Goal: Task Accomplishment & Management: Manage account settings

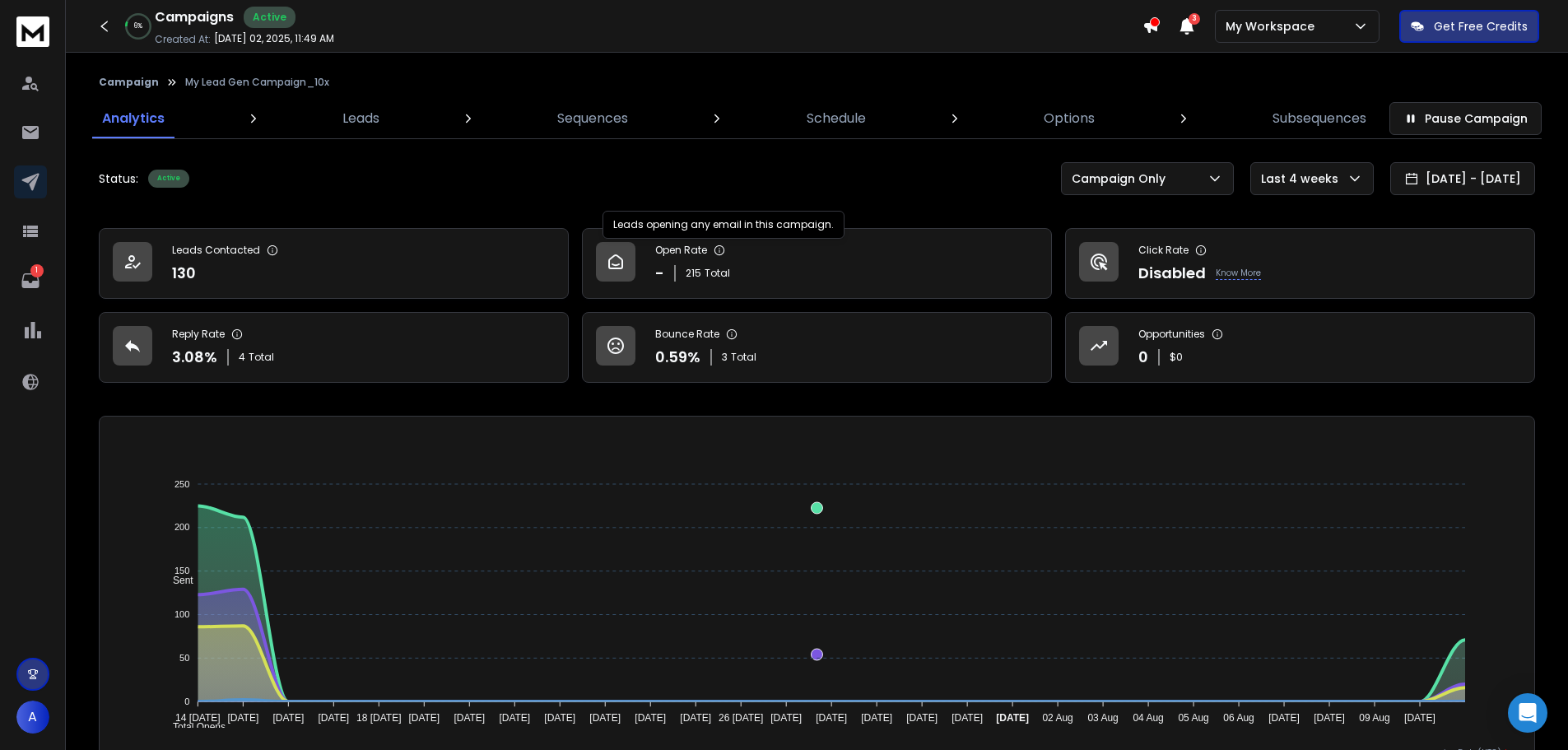
click at [718, 248] on icon at bounding box center [719, 250] width 12 height 12
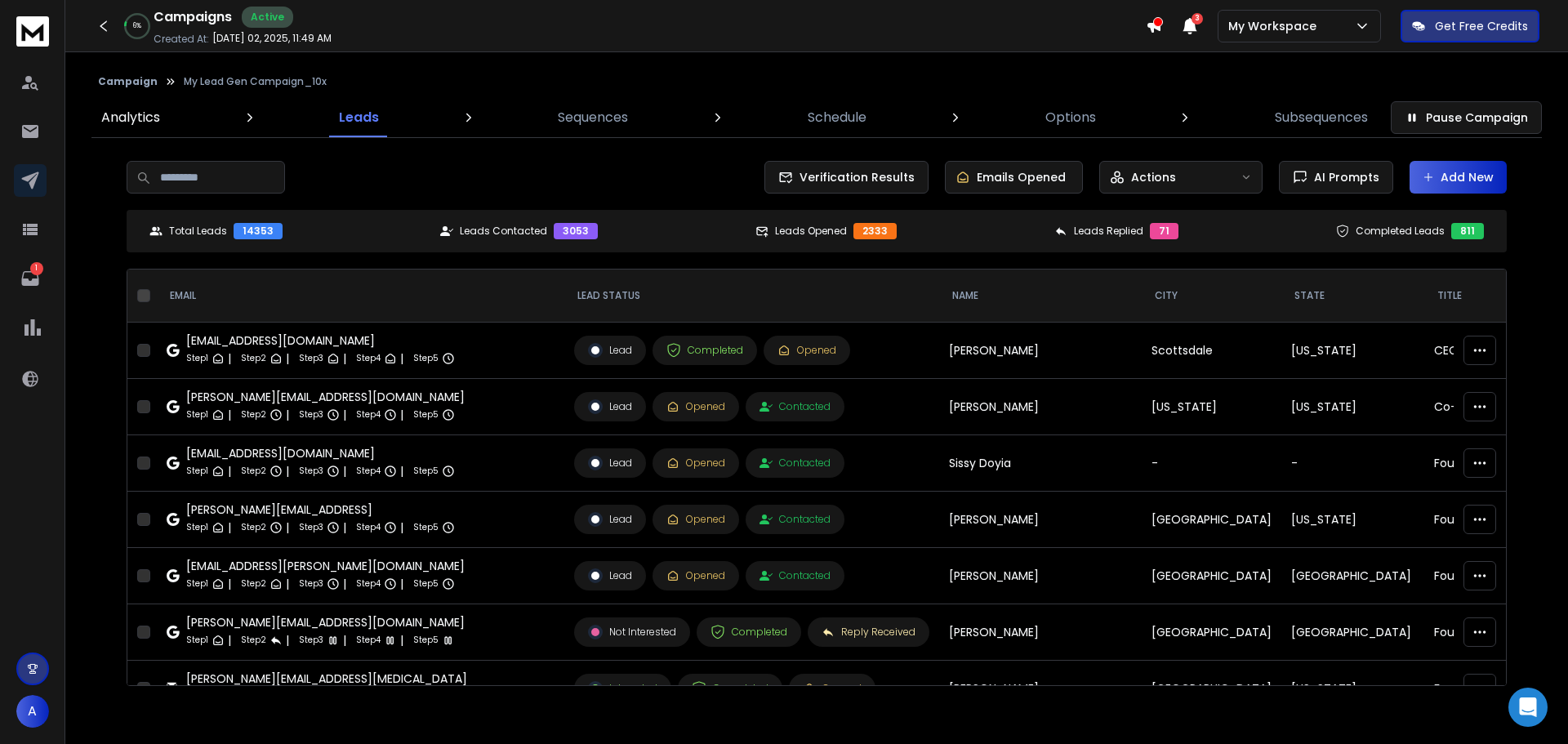
click at [149, 113] on p "Analytics" at bounding box center [130, 117] width 59 height 20
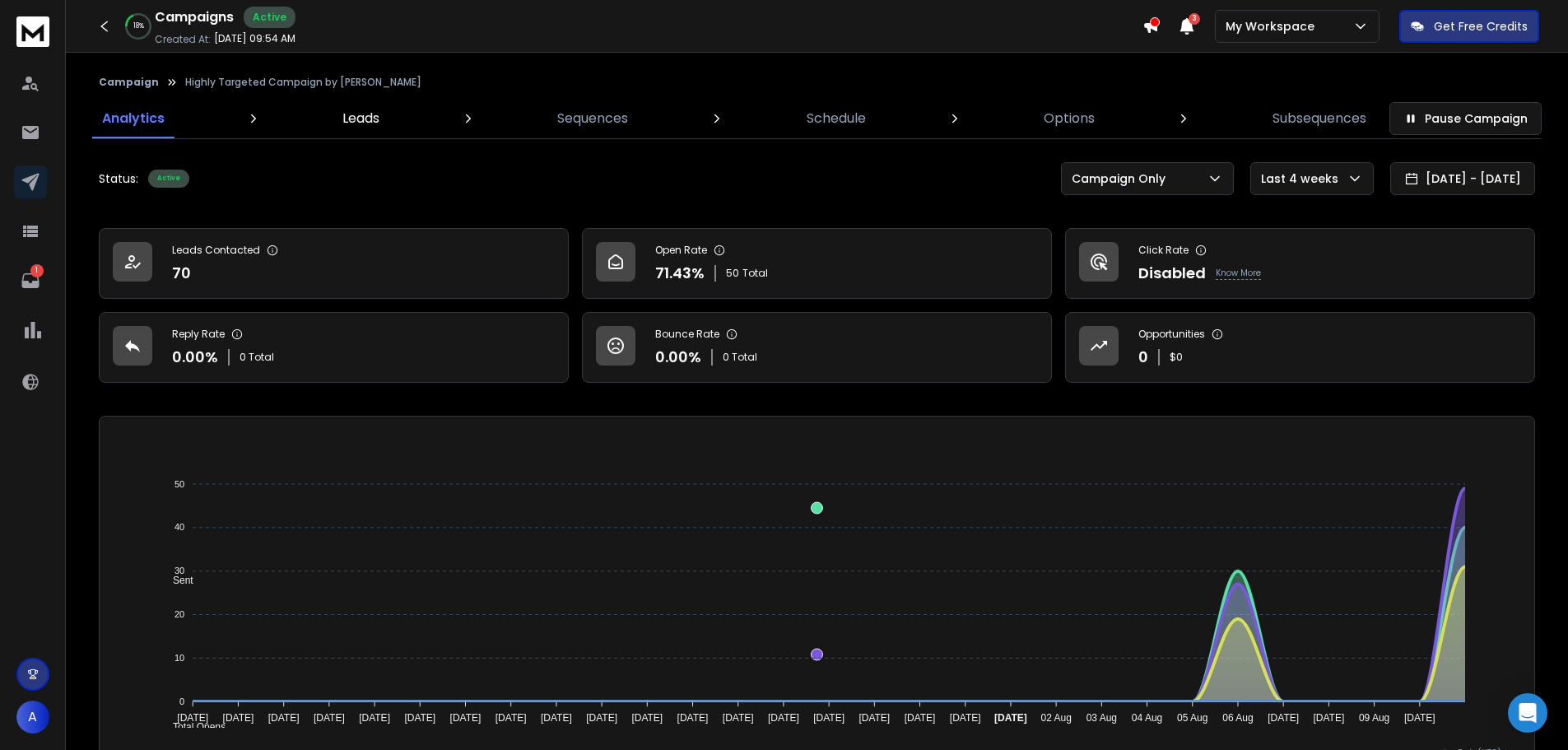
click at [364, 119] on p "Leads" at bounding box center [360, 118] width 37 height 20
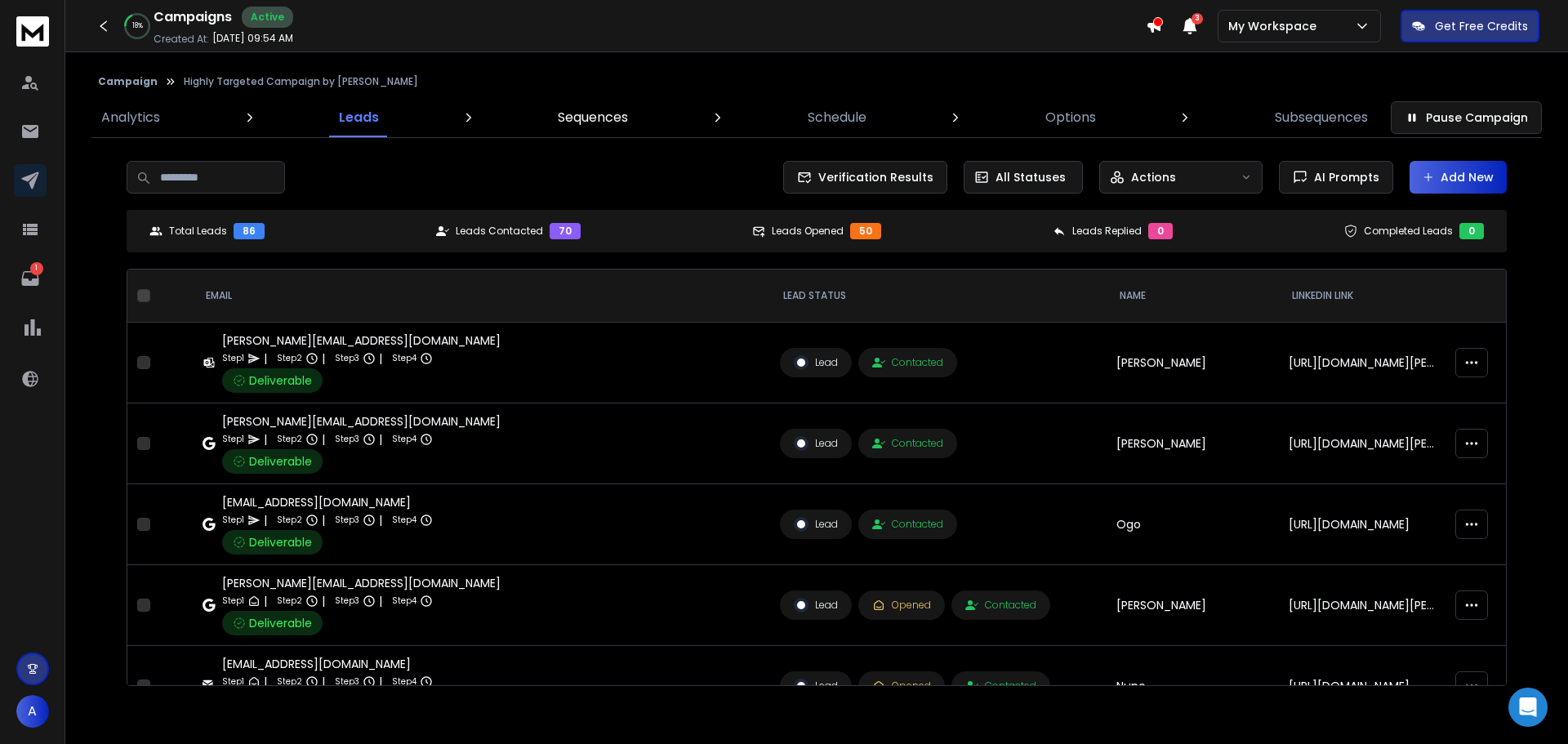
click at [593, 108] on p "Sequences" at bounding box center [593, 117] width 70 height 20
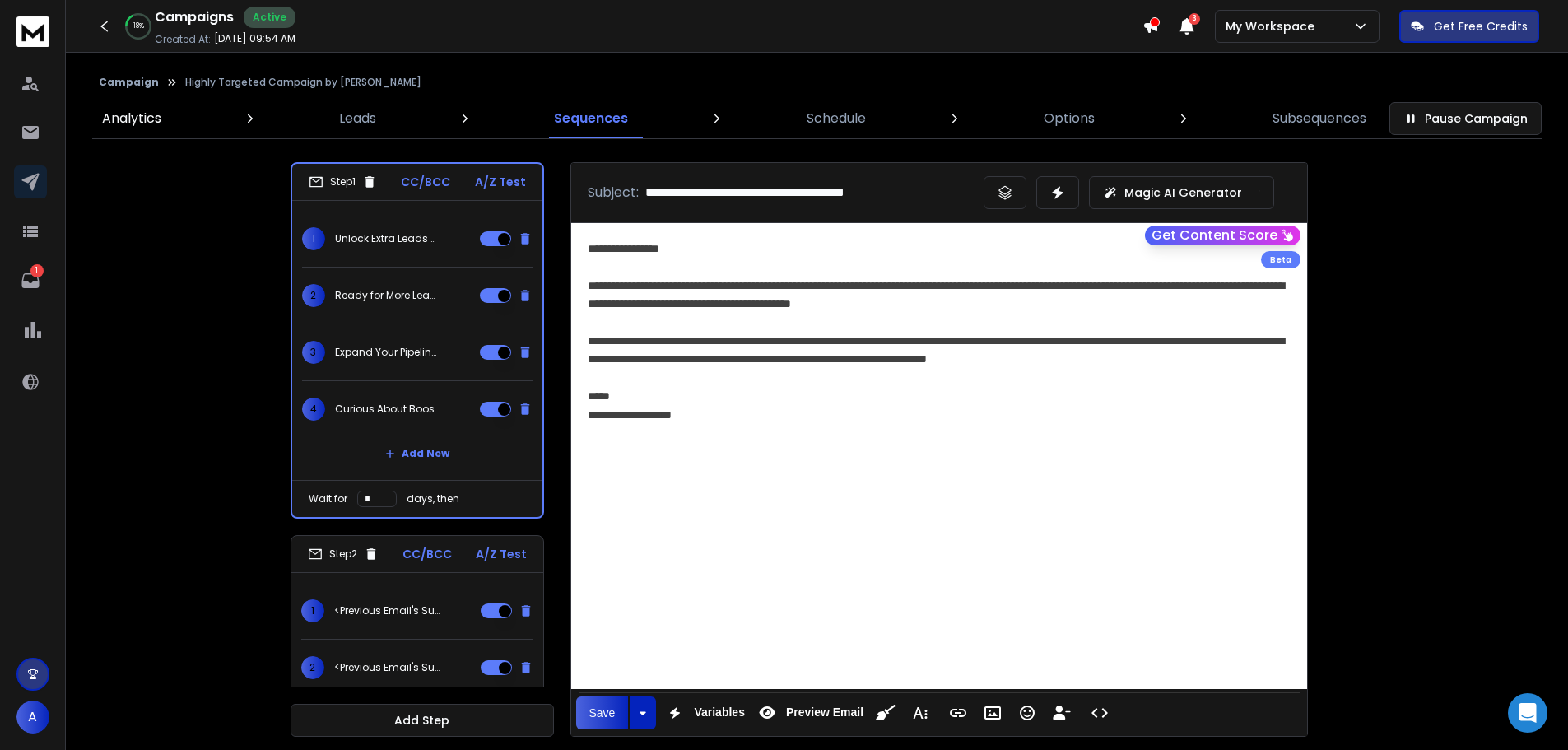
click at [137, 117] on p "Analytics" at bounding box center [131, 118] width 59 height 20
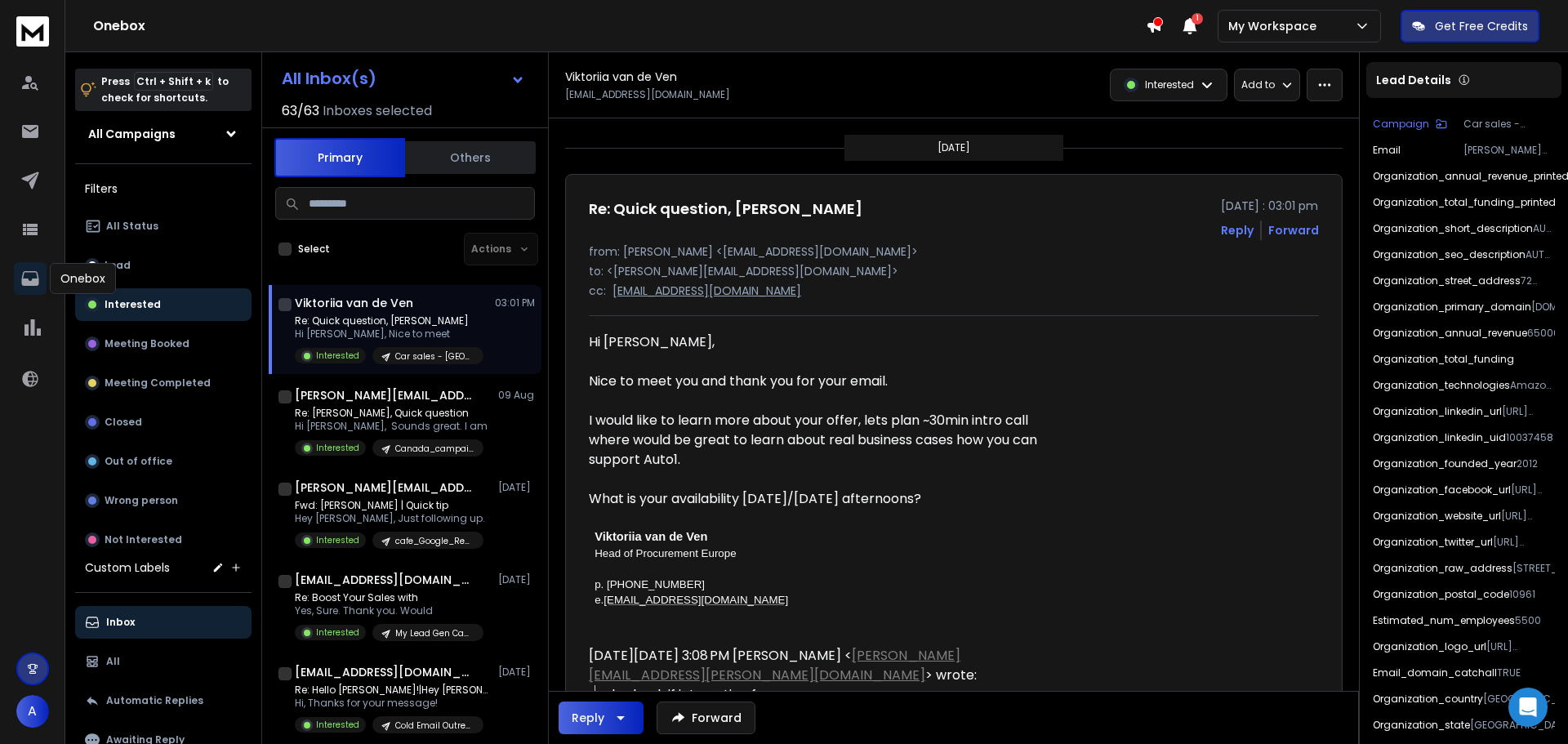
click at [23, 269] on icon at bounding box center [31, 279] width 20 height 20
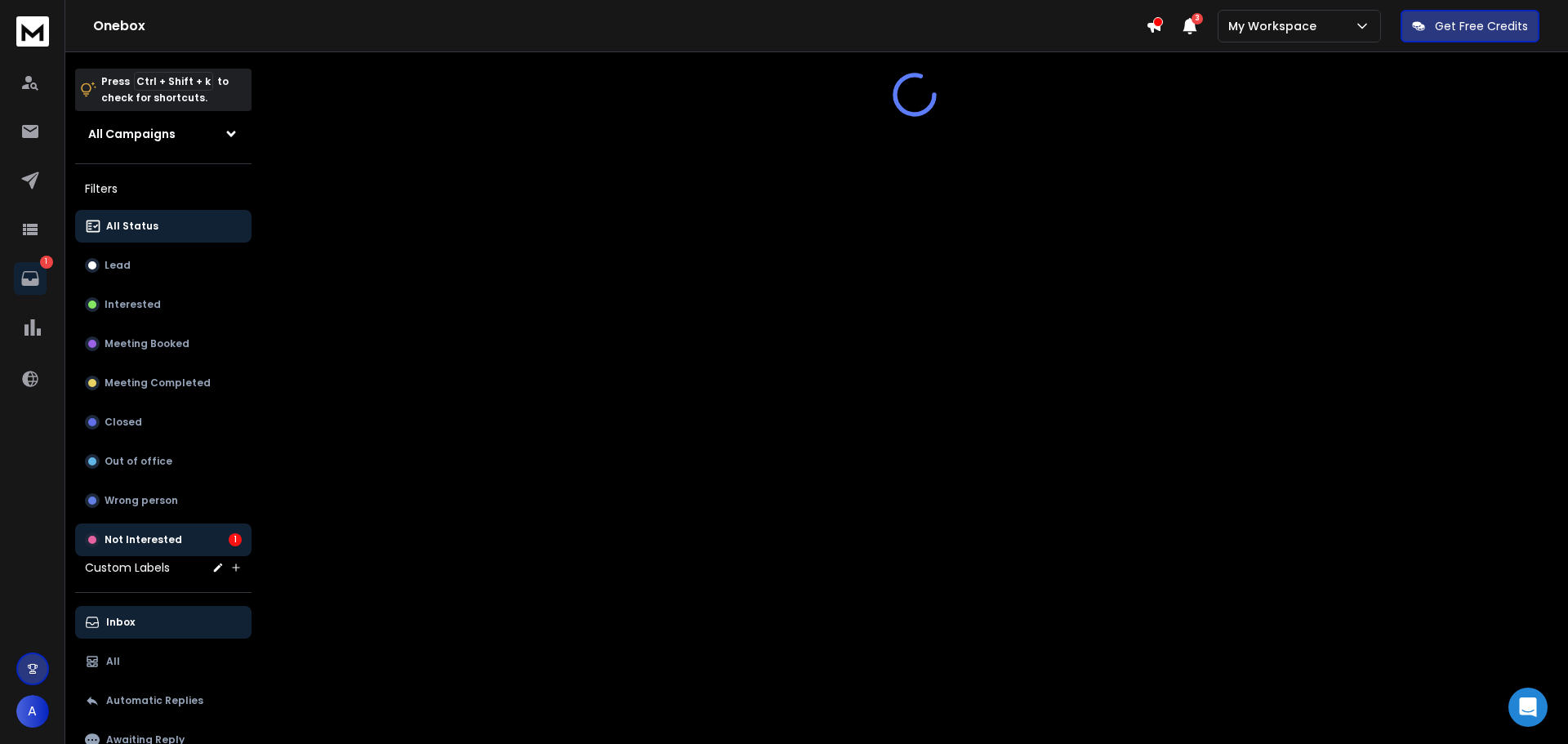
click at [173, 539] on p "Not Interested" at bounding box center [144, 540] width 78 height 13
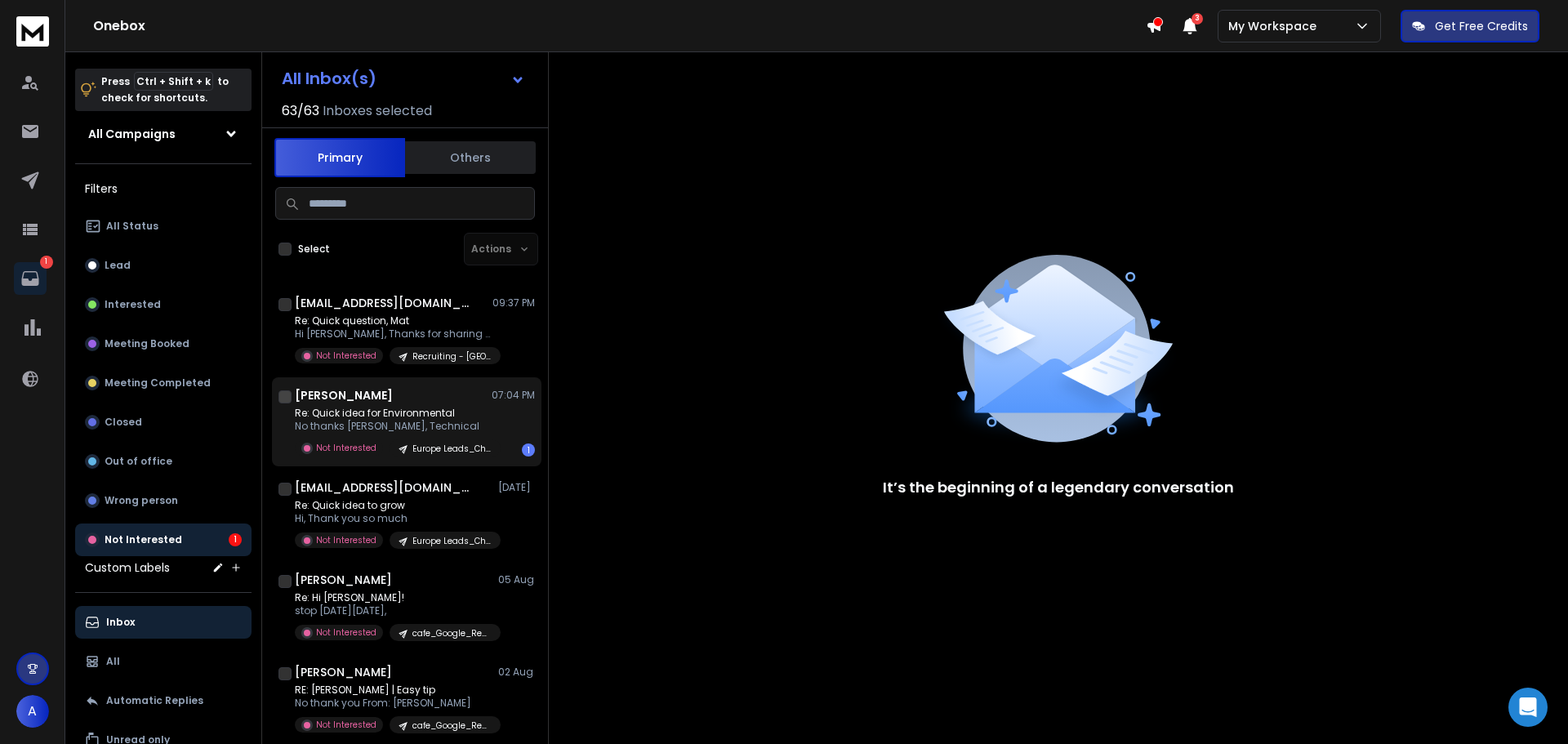
click at [350, 396] on h1 "Liam Timmins" at bounding box center [343, 395] width 98 height 16
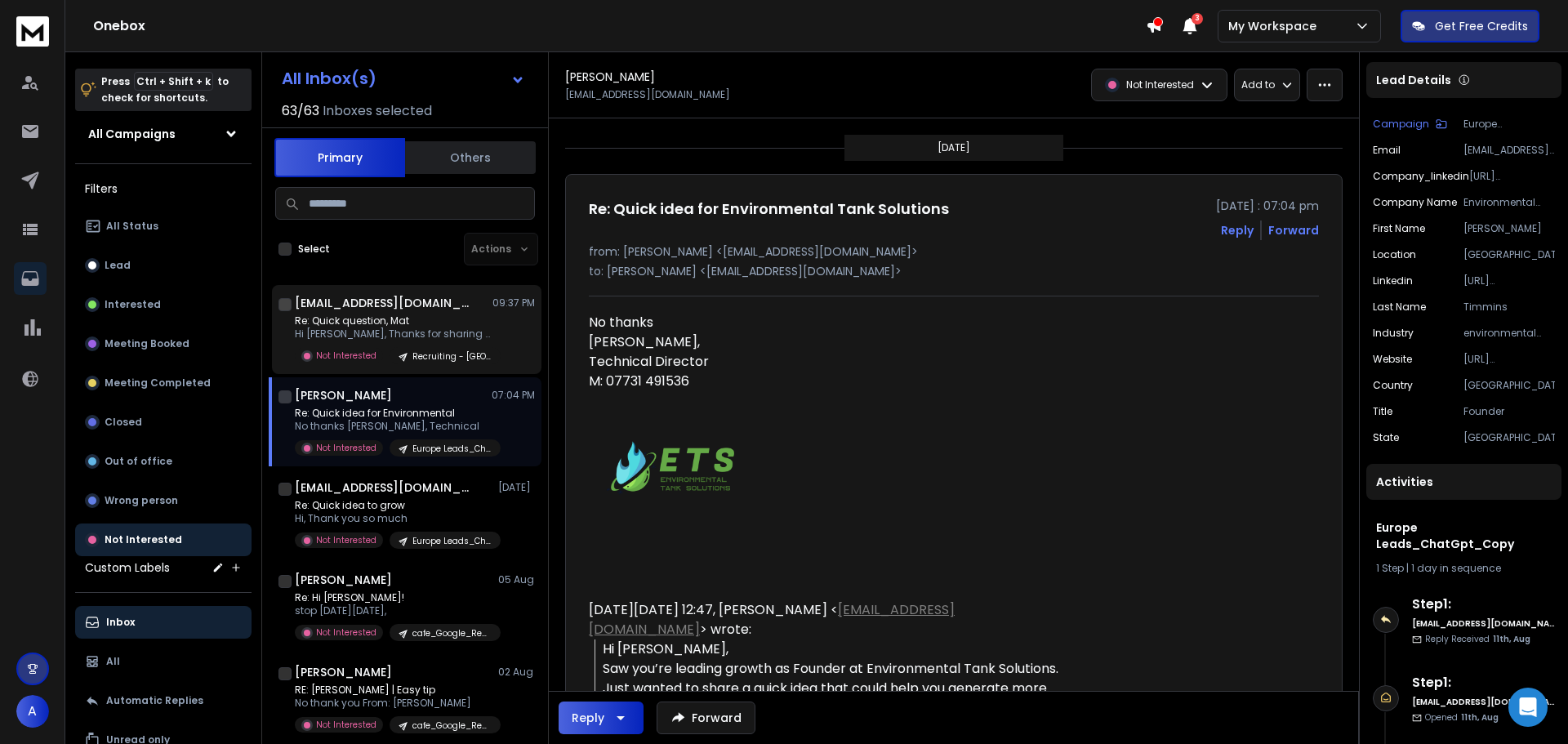
click at [353, 329] on p "Hi Mat, Thanks for sharing your" at bounding box center [392, 334] width 196 height 13
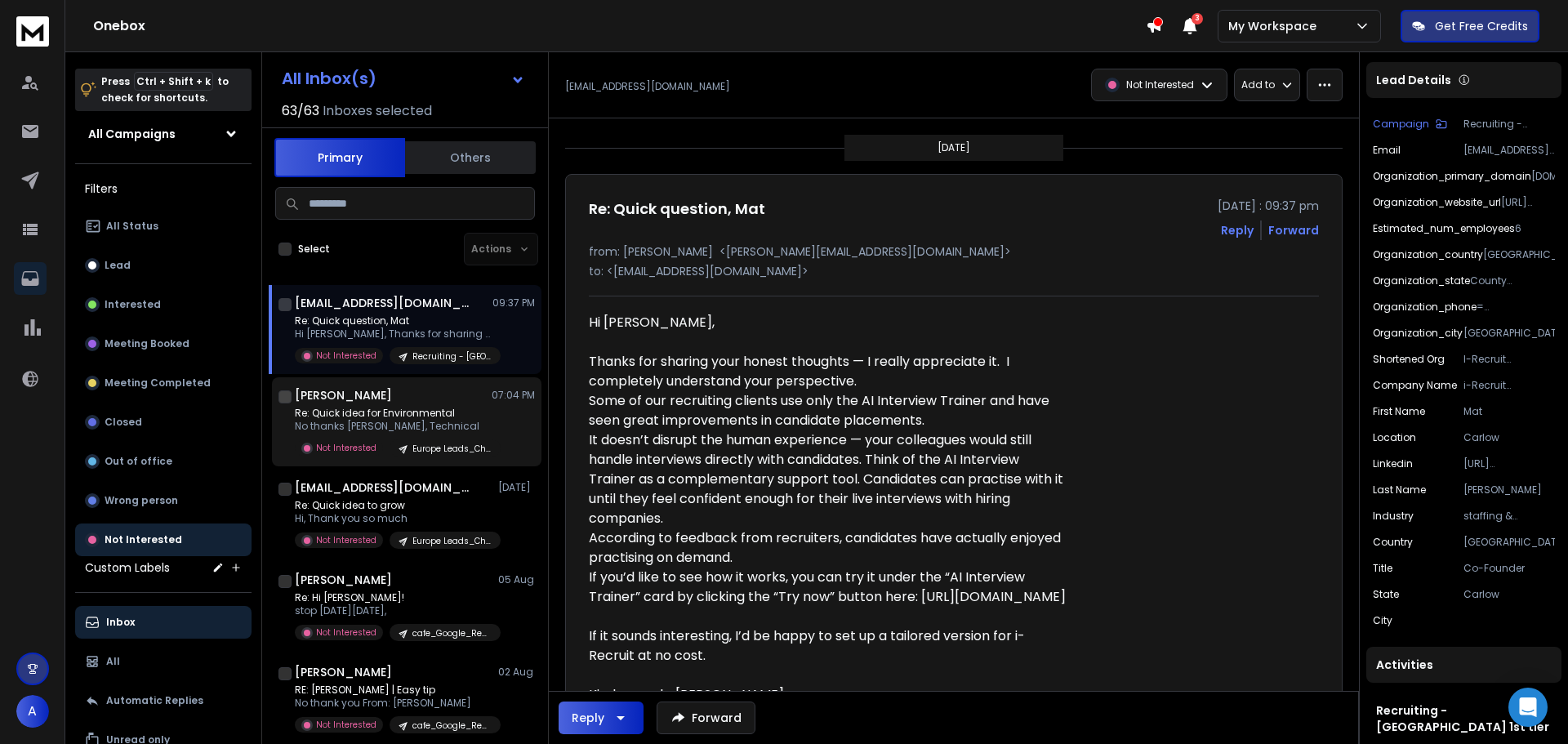
click at [364, 416] on p "Re: Quick idea for Environmental" at bounding box center [392, 413] width 196 height 13
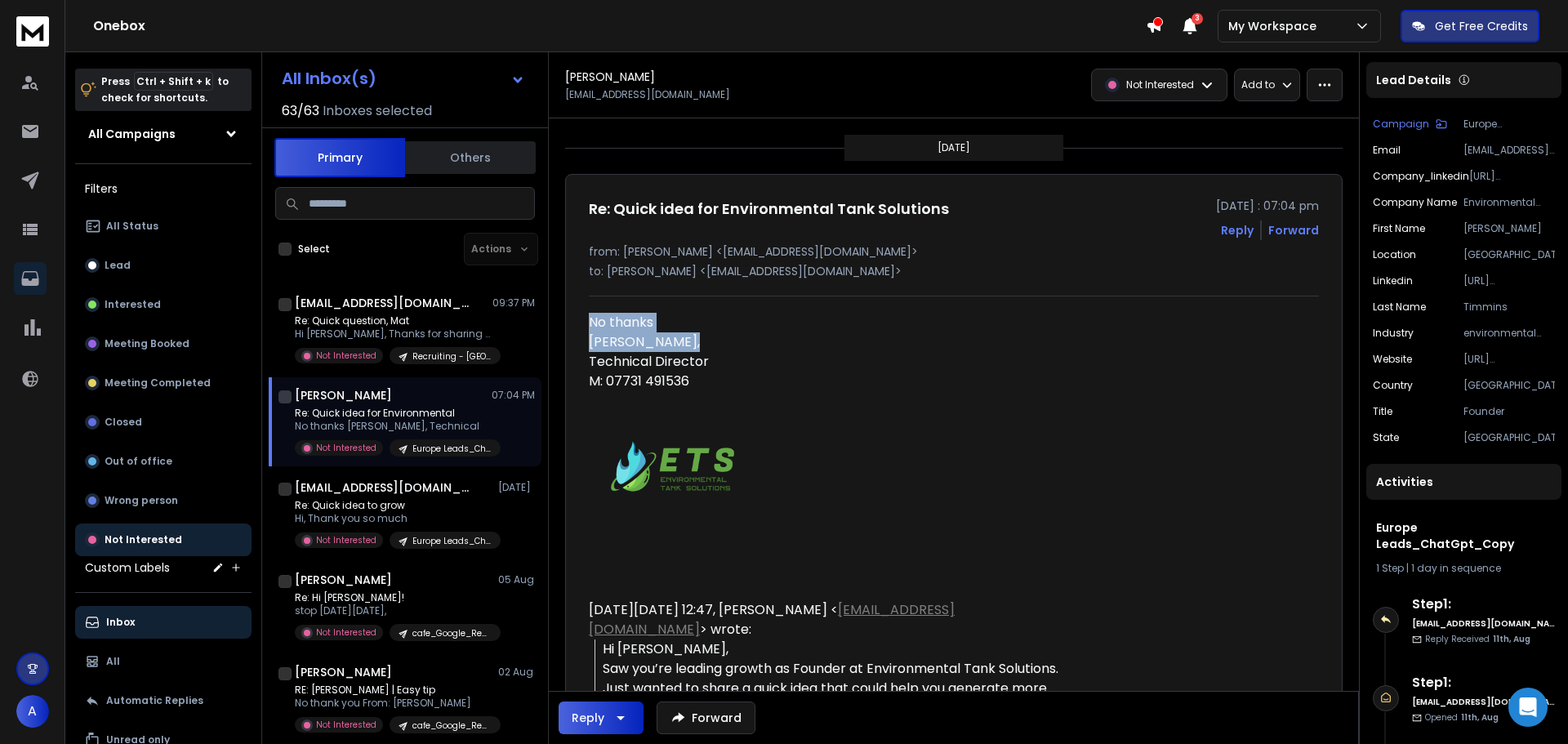
drag, startPoint x: 685, startPoint y: 338, endPoint x: 584, endPoint y: 324, distance: 102.0
click at [584, 324] on div "Re: Quick idea for Environmental Tank Solutions 11 August 2025 : 07:04 pm Reply…" at bounding box center [954, 591] width 778 height 835
copy div "No thanks Liam Timmins,"
click at [1244, 232] on button "Reply" at bounding box center [1237, 230] width 33 height 16
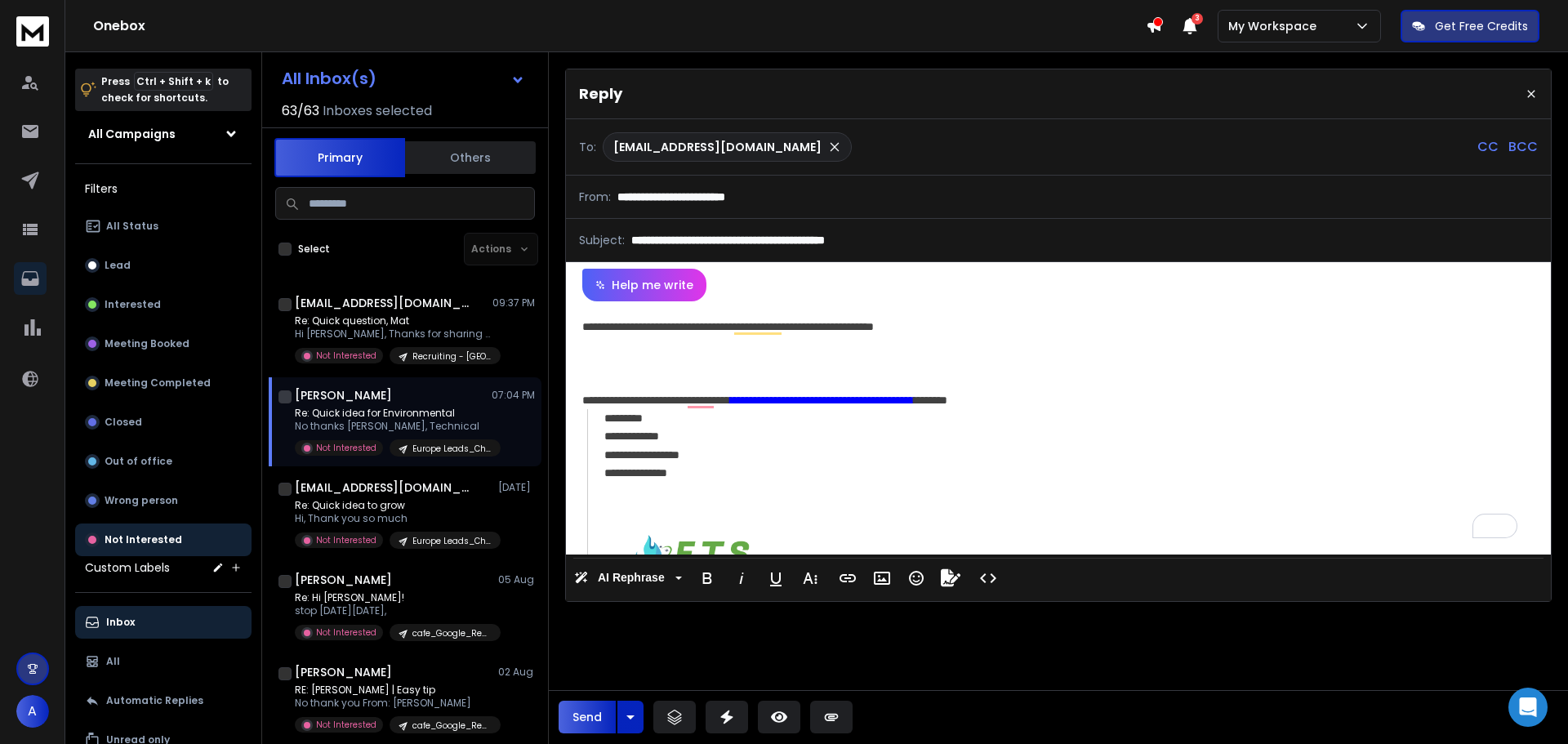
click at [595, 714] on button "Send" at bounding box center [587, 717] width 57 height 33
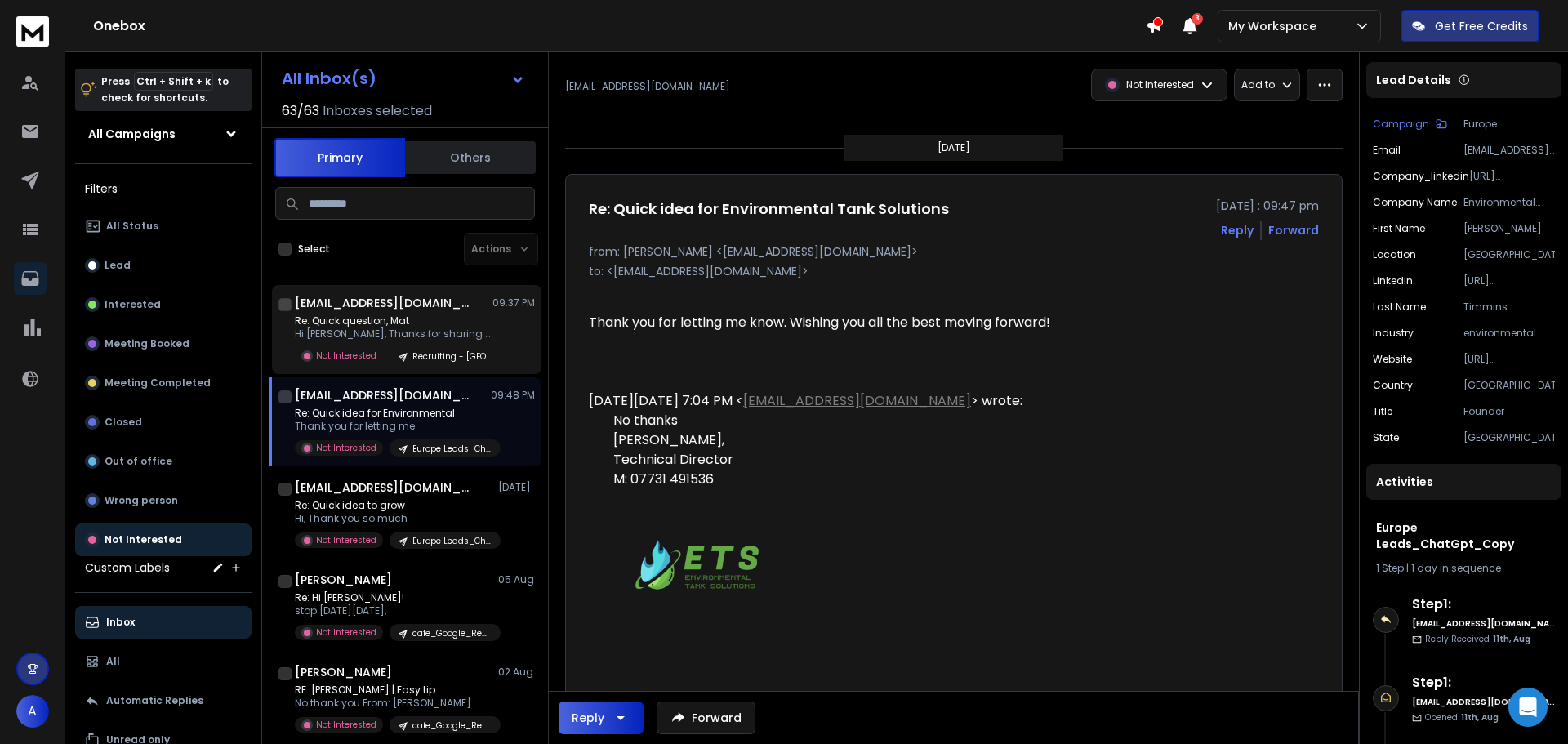
click at [343, 312] on div "mat@i-recruit.ie 09:37 PM Re: Quick question, Mat Hi Mat, Thanks for sharing yo…" at bounding box center [415, 329] width 240 height 70
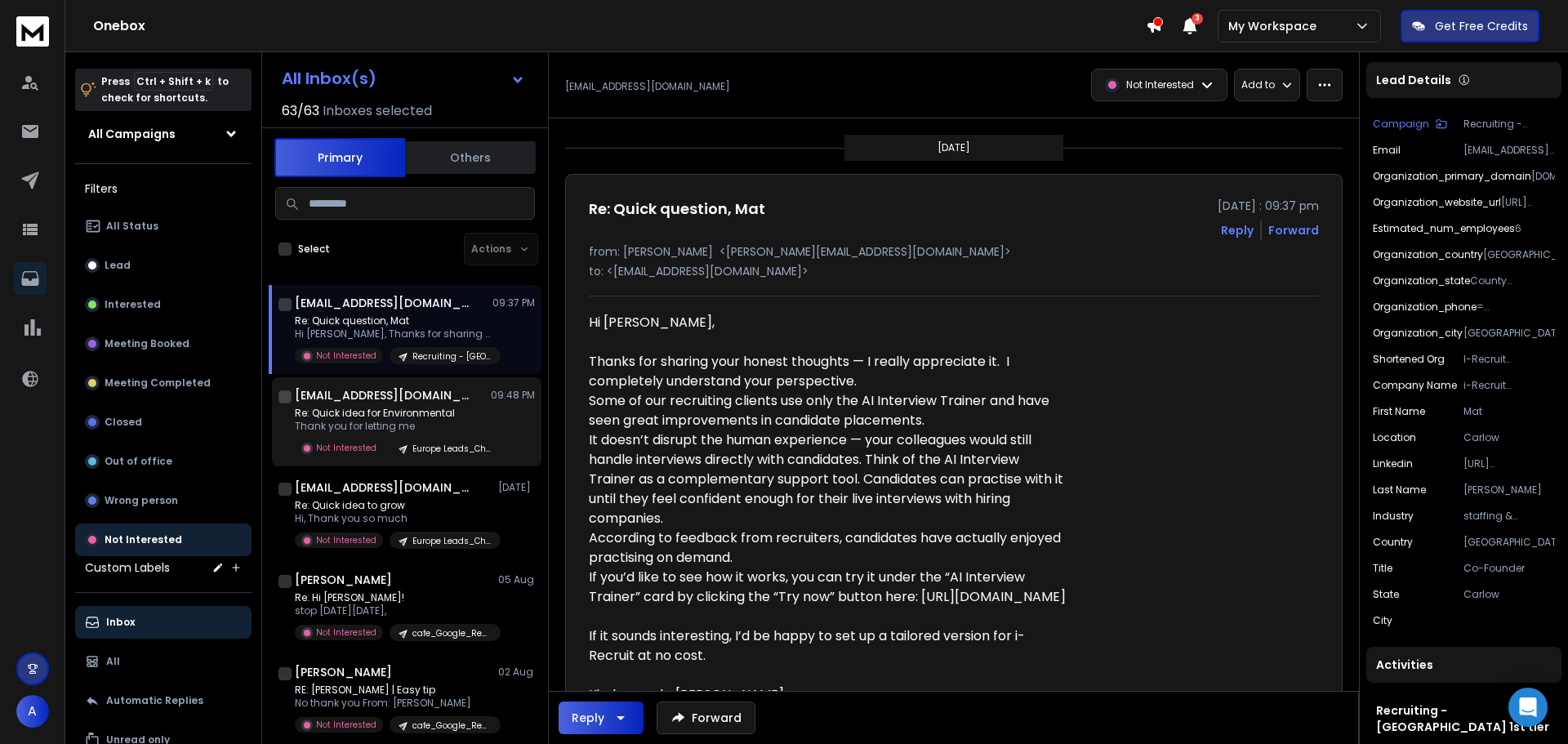
click at [343, 409] on p "Re: Quick idea for Environmental" at bounding box center [392, 413] width 196 height 13
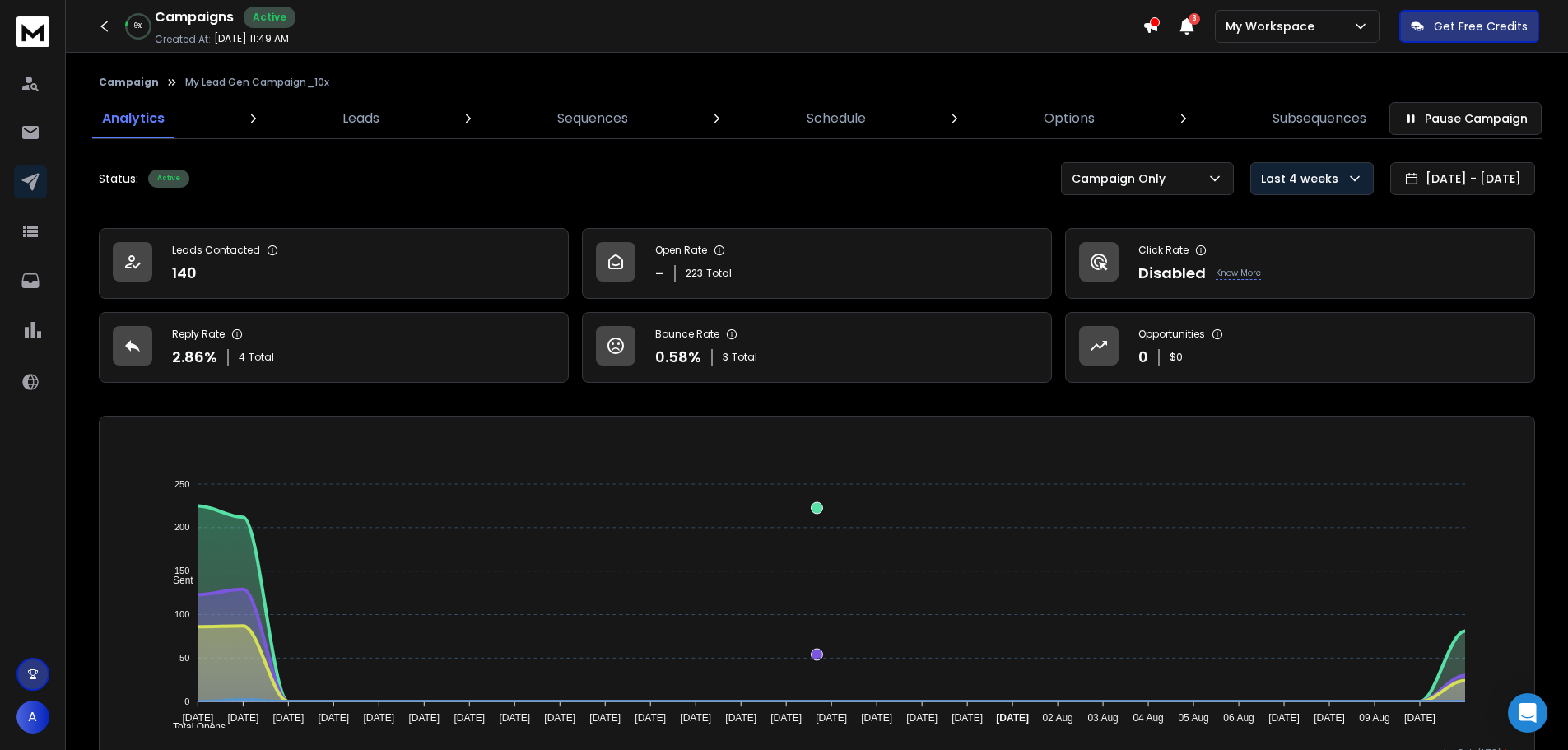
click at [1262, 193] on button "Last 4 weeks" at bounding box center [1312, 178] width 124 height 33
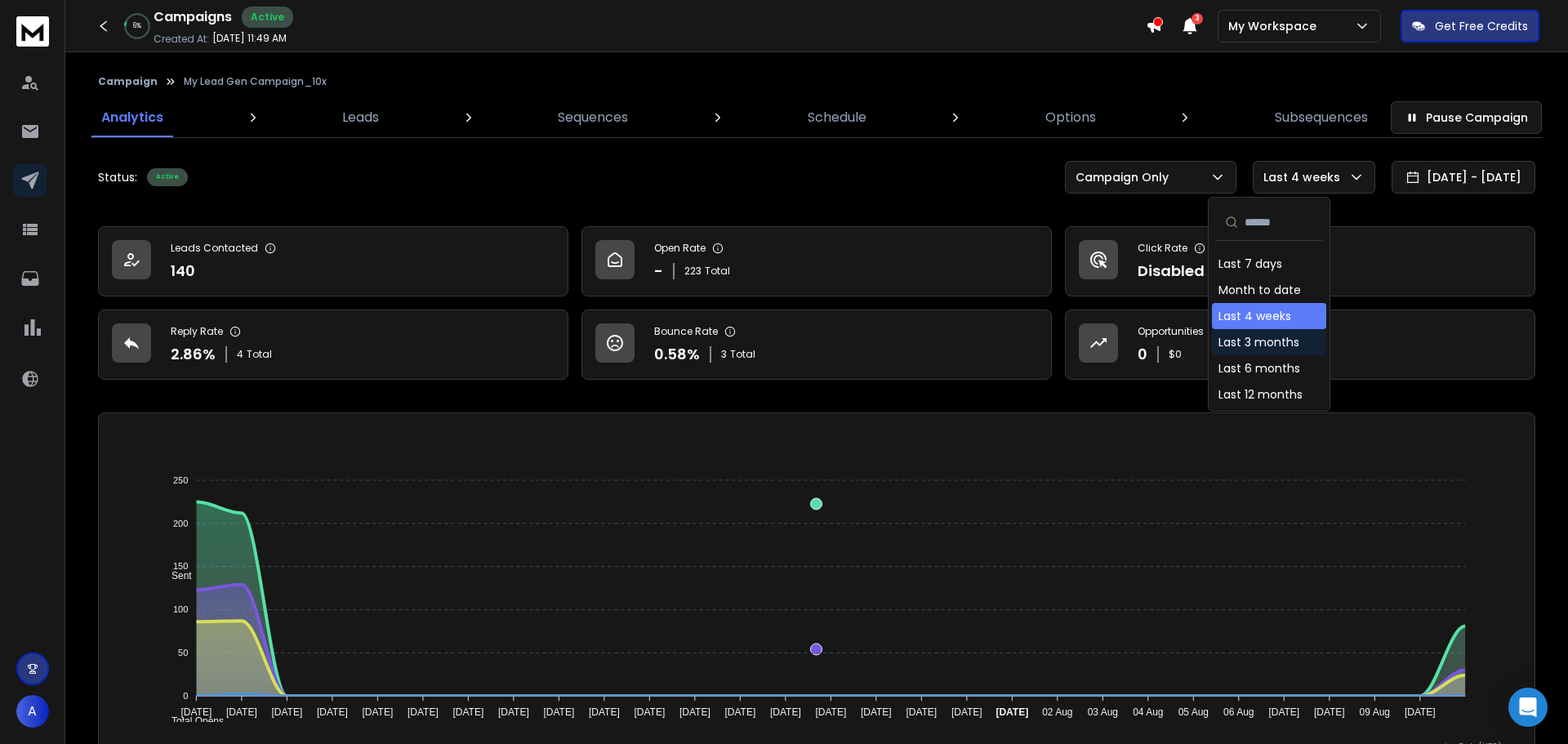
click at [1256, 342] on div "Last 3 months" at bounding box center [1259, 342] width 81 height 16
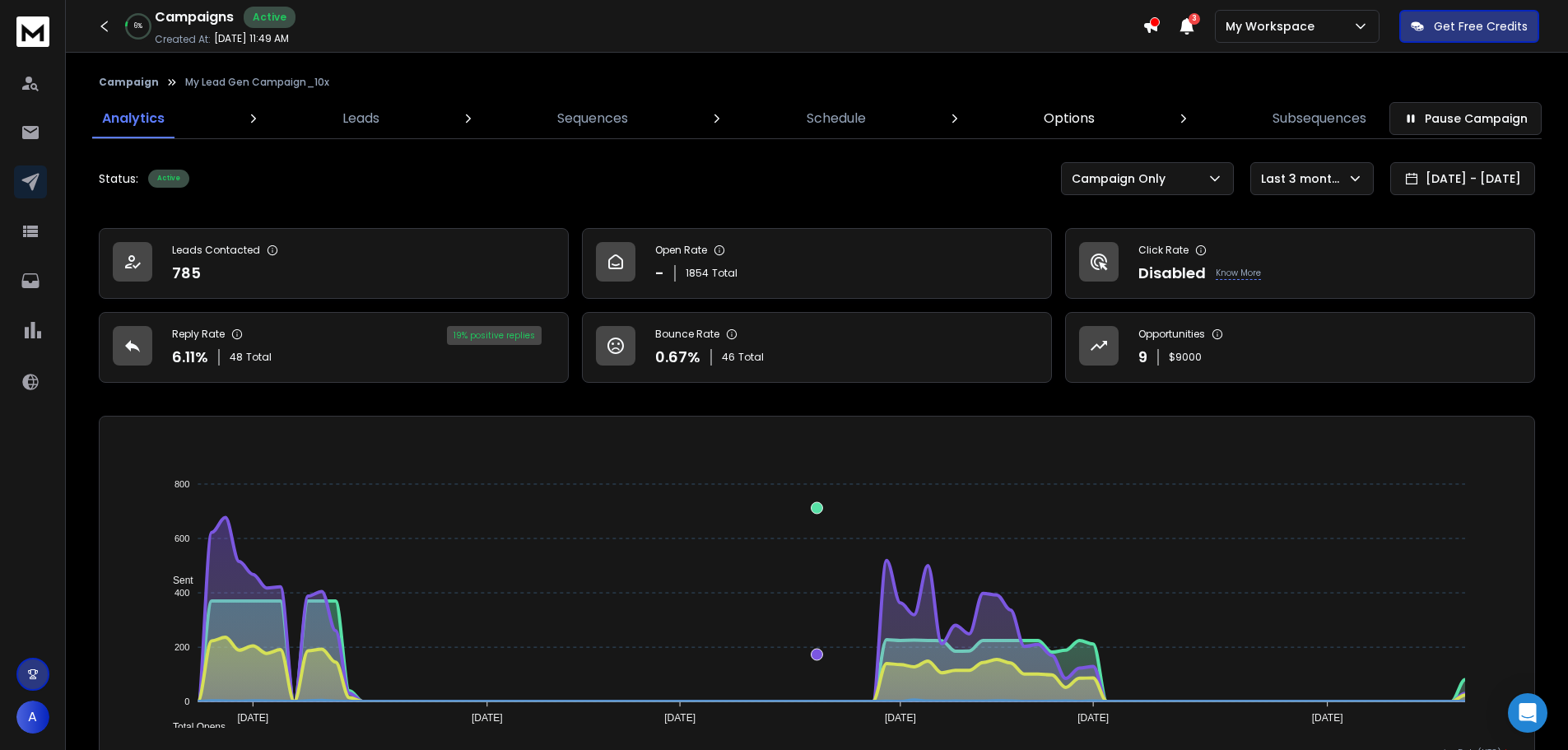
click at [1081, 117] on p "Options" at bounding box center [1069, 118] width 51 height 20
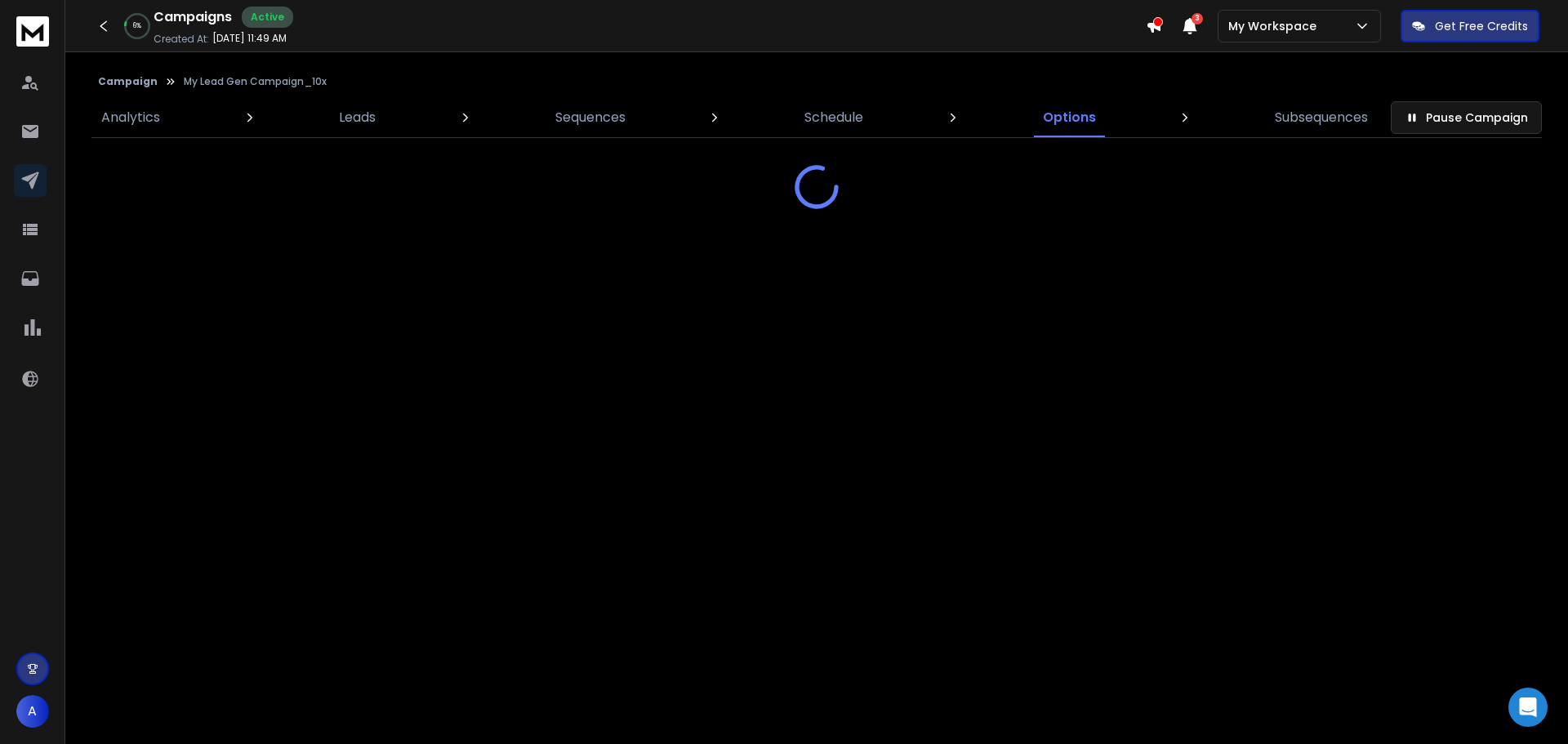
select select "**********"
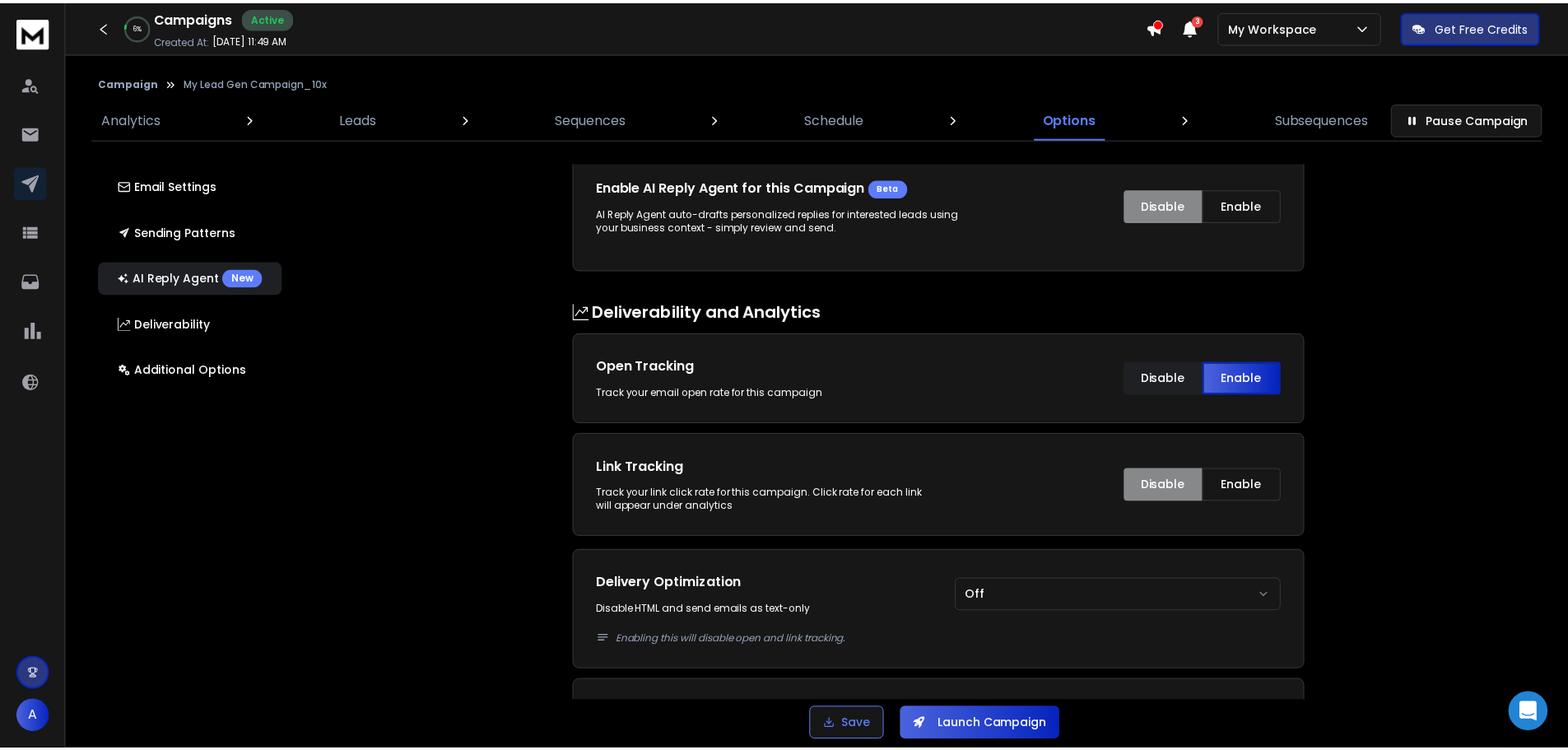
scroll to position [1728, 0]
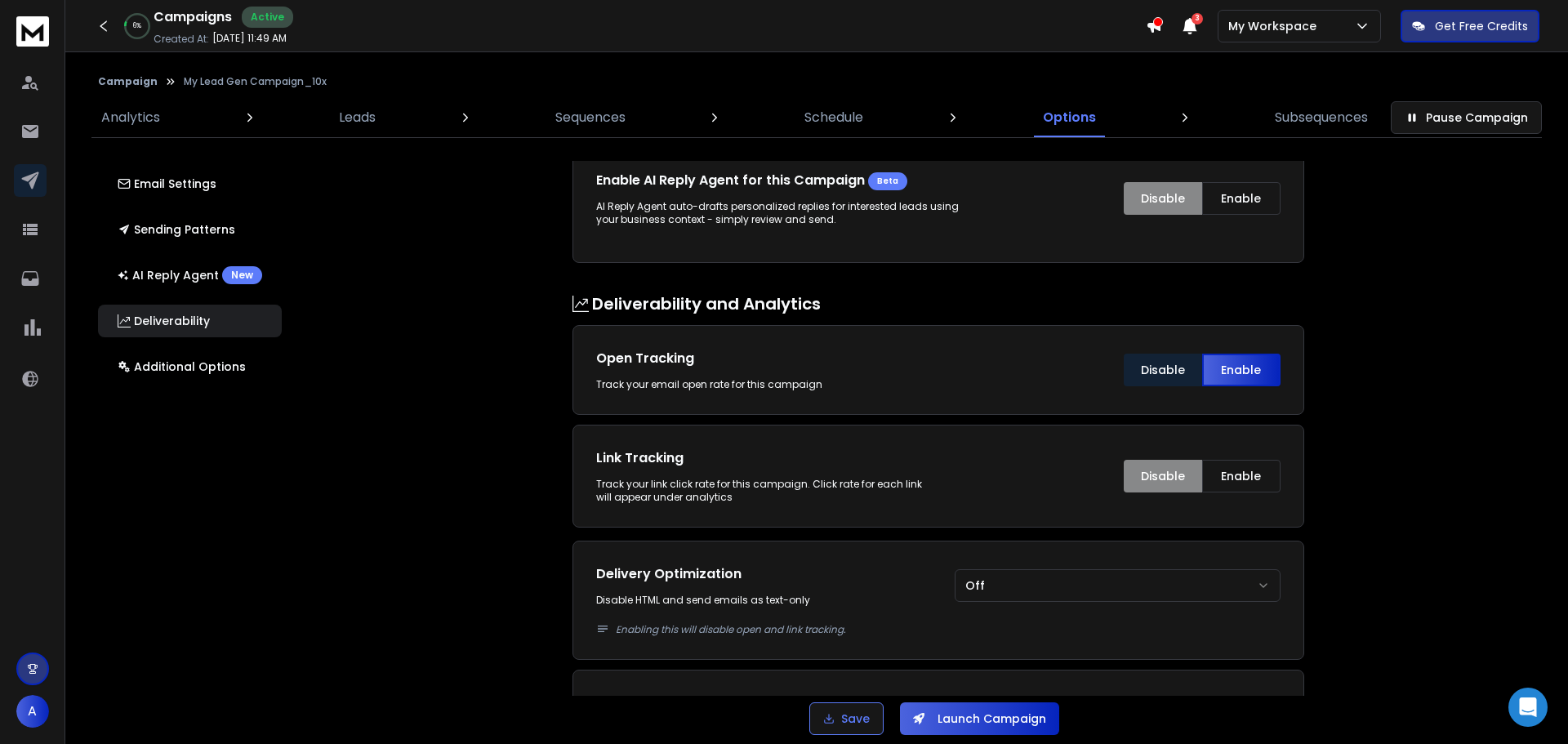
click at [1149, 368] on button "Disable" at bounding box center [1162, 370] width 79 height 33
click at [1250, 377] on button "Enable" at bounding box center [1241, 370] width 79 height 33
click at [866, 721] on button "Save" at bounding box center [846, 719] width 74 height 33
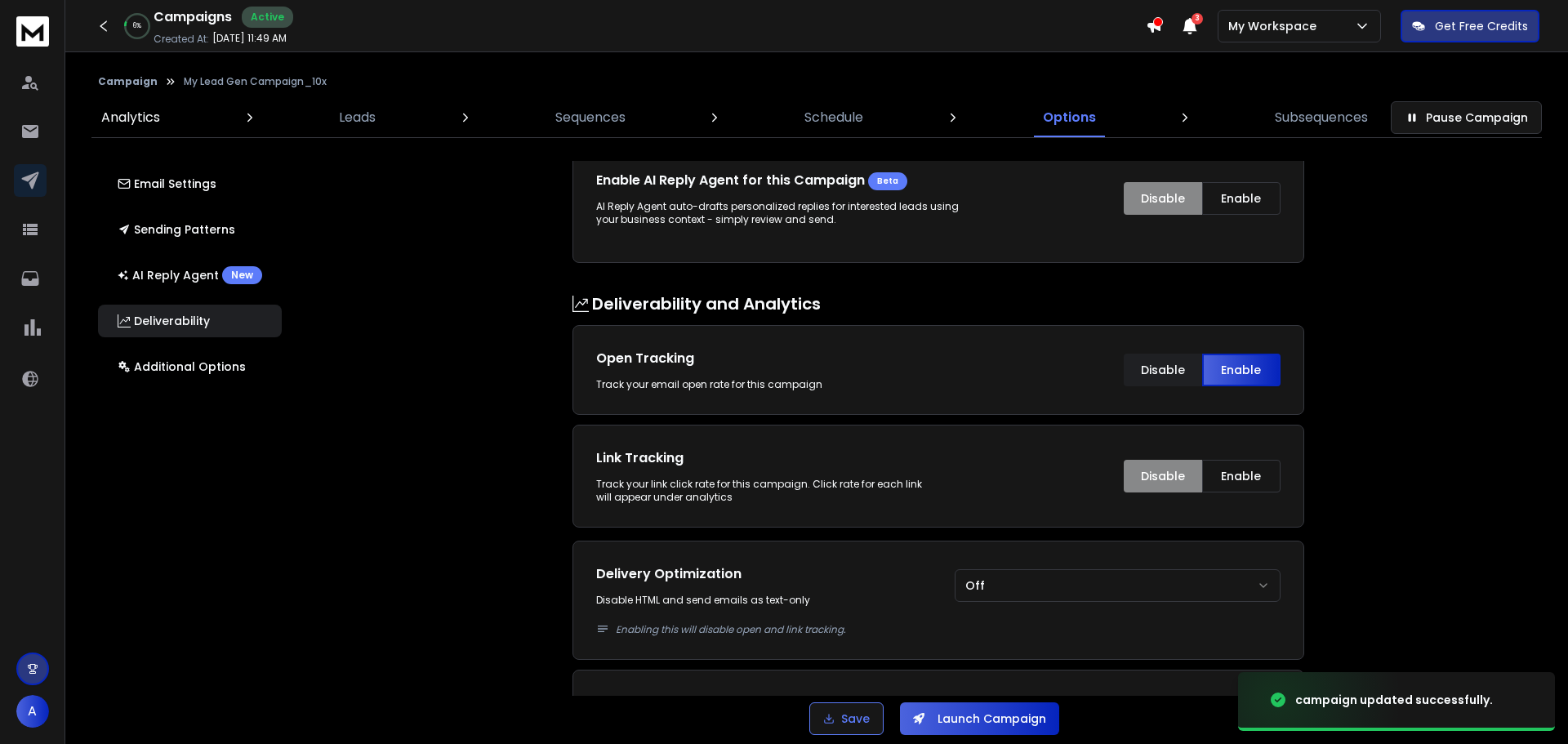
click at [126, 114] on p "Analytics" at bounding box center [130, 117] width 59 height 20
